Goal: Navigation & Orientation: Find specific page/section

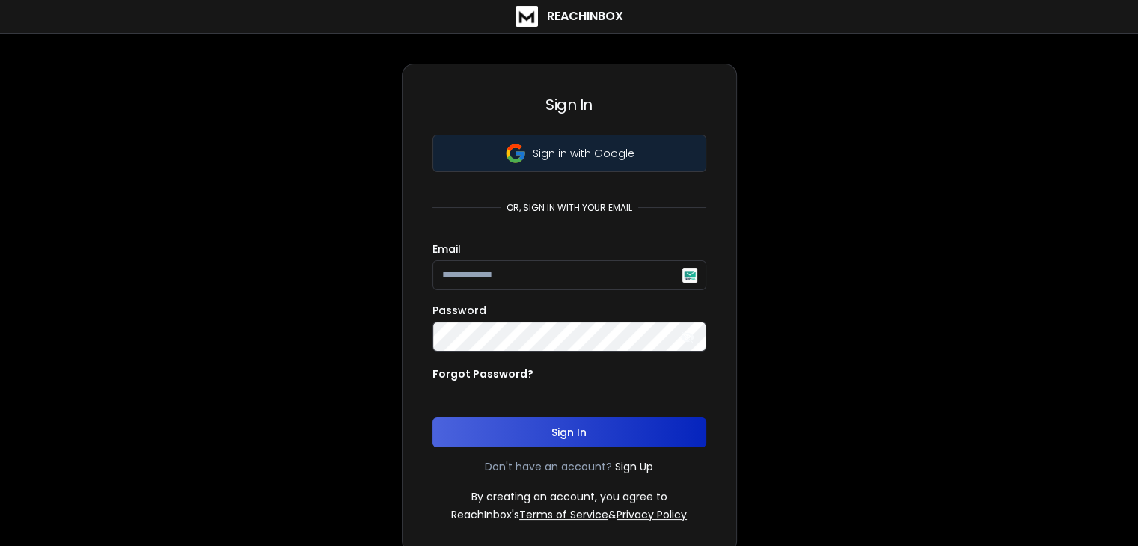
click at [649, 148] on button "Sign in with Google" at bounding box center [570, 153] width 274 height 37
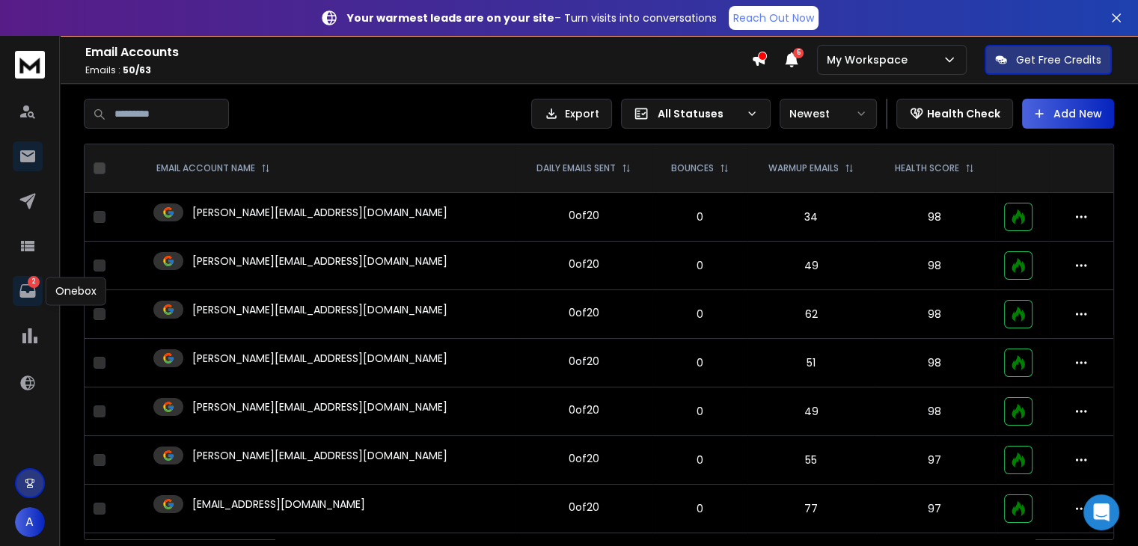
click at [26, 296] on icon at bounding box center [27, 290] width 16 height 13
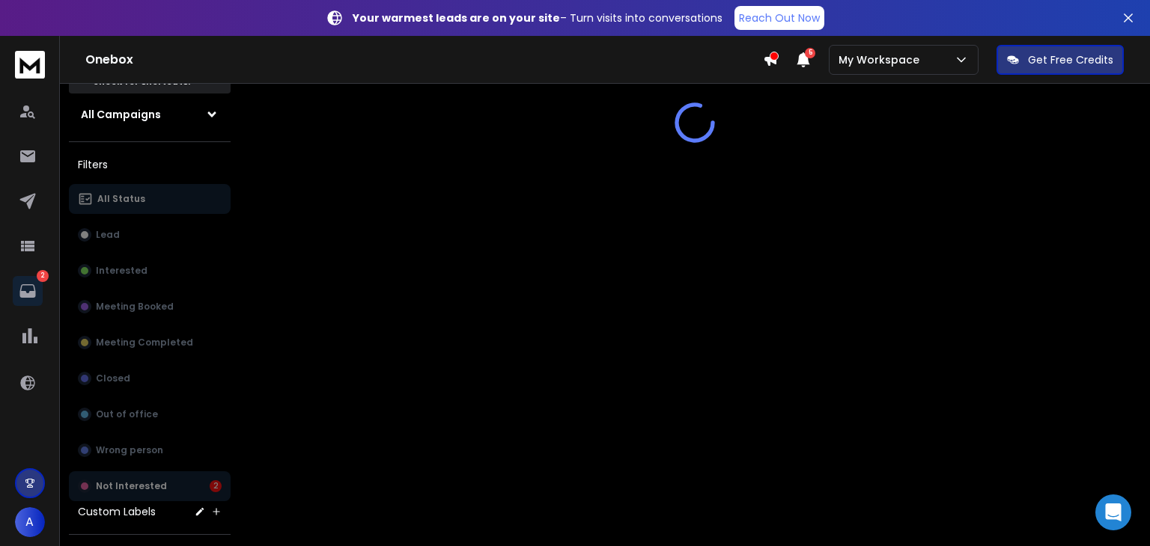
scroll to position [45, 0]
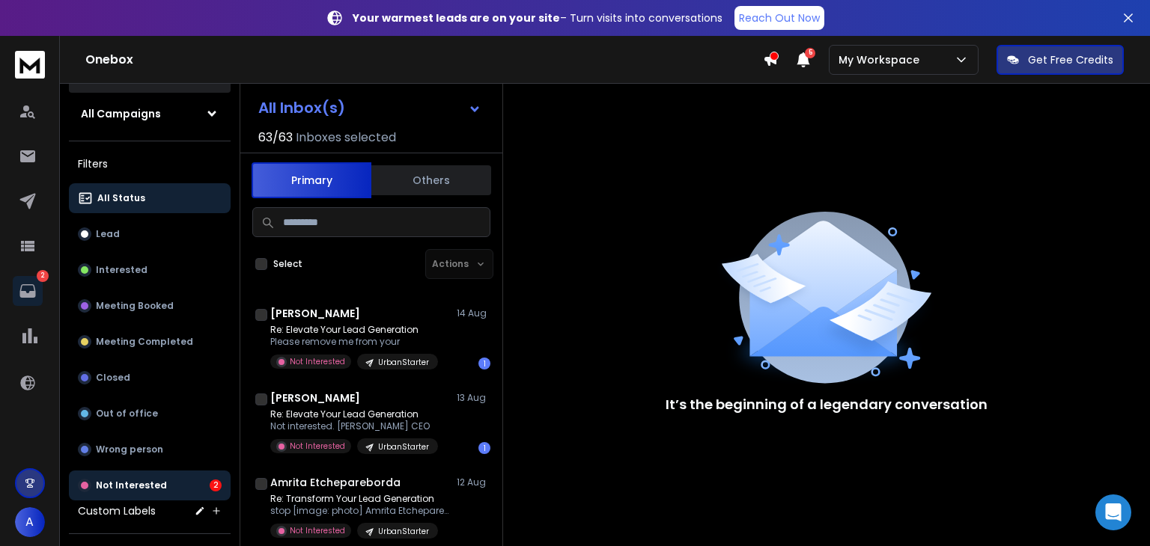
click at [156, 495] on button "Not Interested 2" at bounding box center [150, 486] width 162 height 30
click at [350, 330] on p "Re: Elevate Your Lead Generation" at bounding box center [354, 330] width 168 height 12
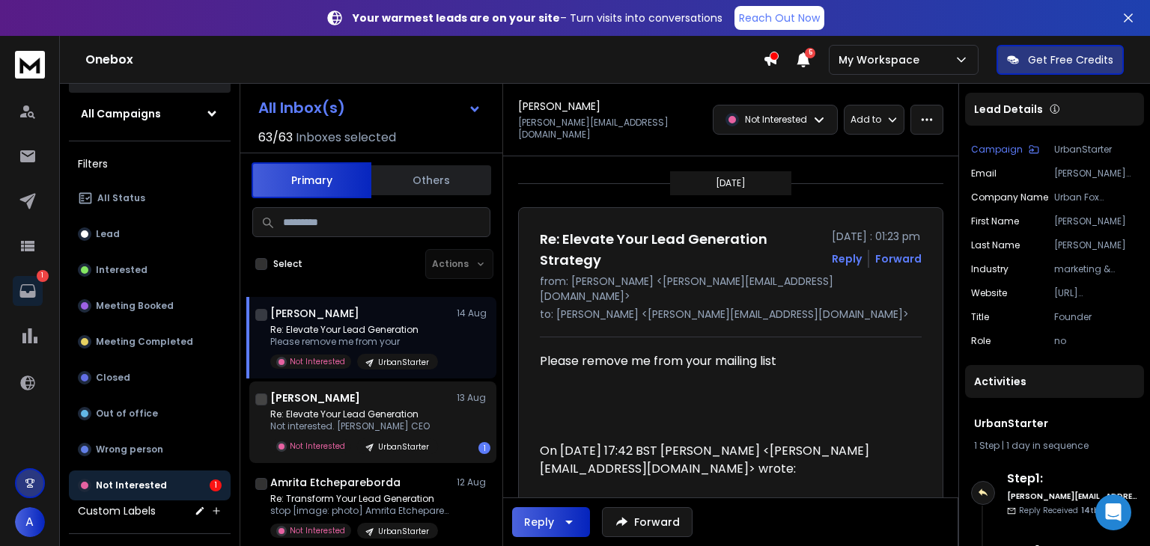
click at [344, 409] on p "Re: Elevate Your Lead Generation" at bounding box center [354, 415] width 168 height 12
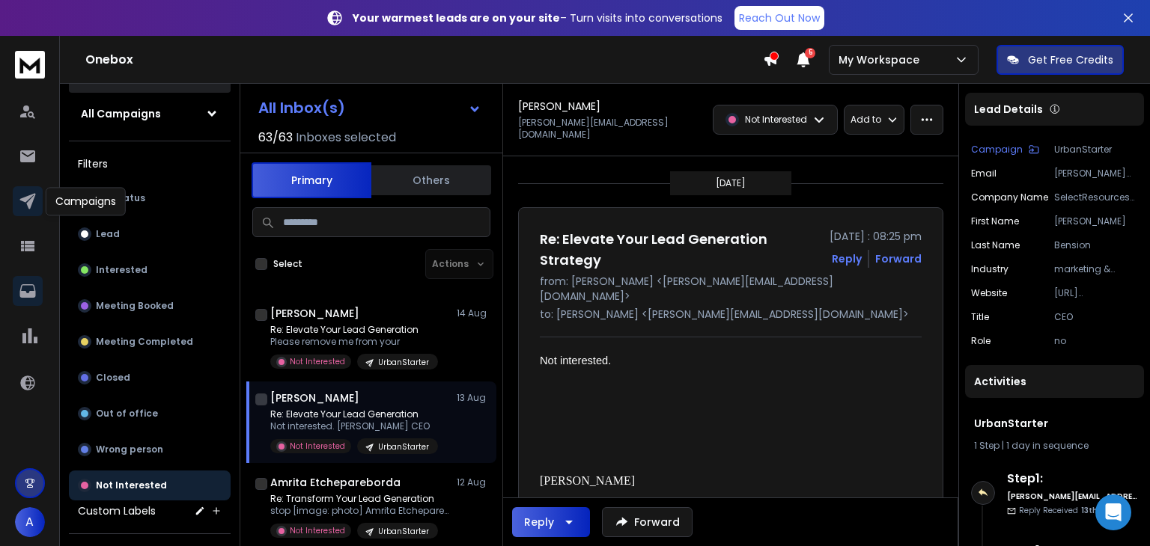
click at [28, 189] on link at bounding box center [28, 201] width 30 height 30
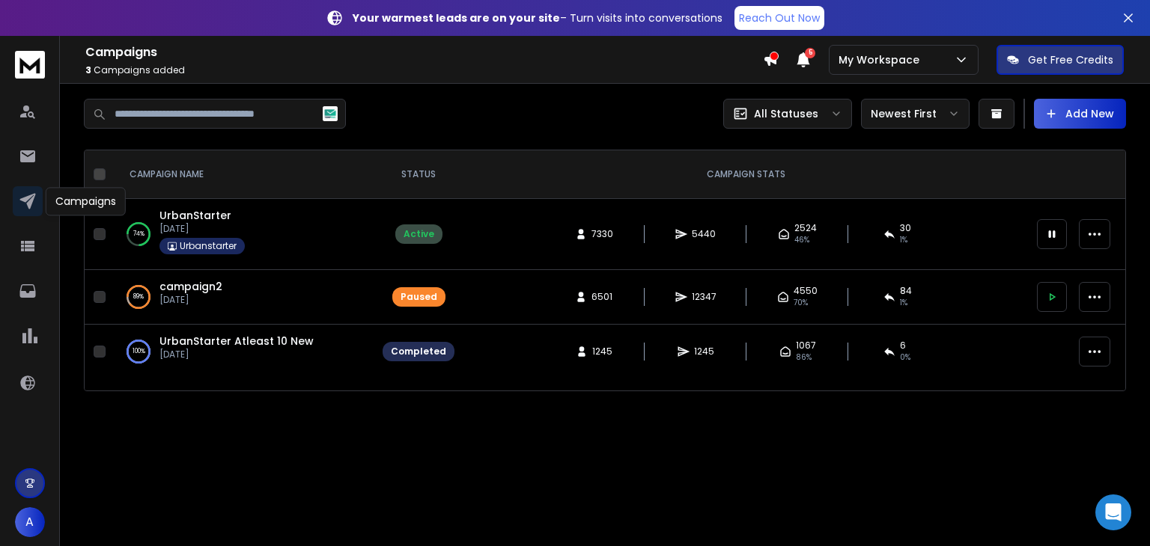
click at [35, 206] on icon at bounding box center [28, 201] width 18 height 18
